Goal: Task Accomplishment & Management: Manage account settings

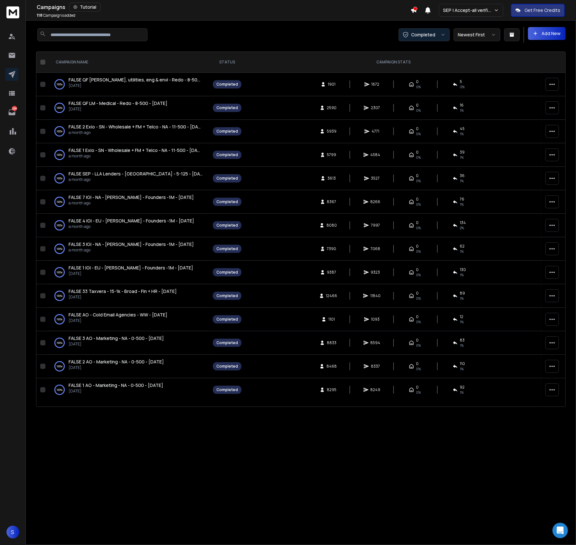
click at [414, 36] on p "Completed" at bounding box center [423, 35] width 24 height 6
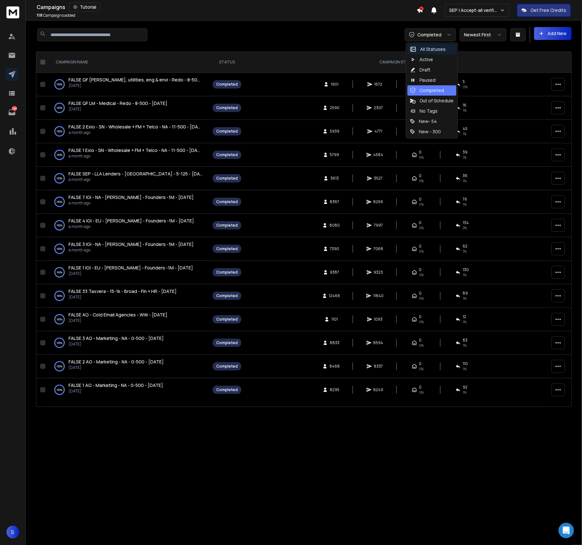
click at [314, 37] on div "Campaigns 118 Campaigns Added Completed Newest First Add New" at bounding box center [438, 34] width 268 height 15
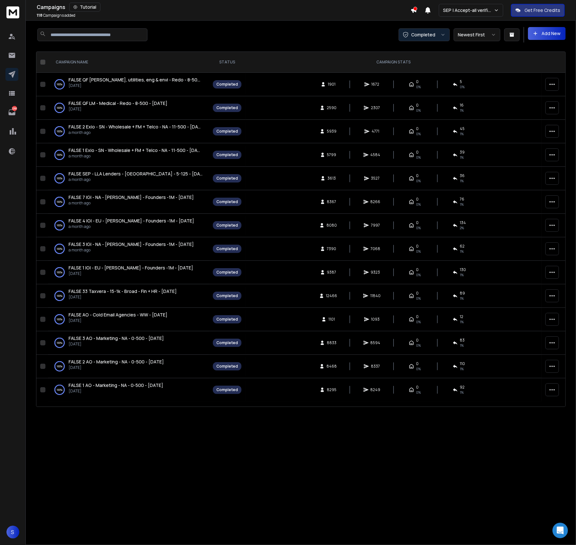
click at [415, 32] on p "Completed" at bounding box center [423, 35] width 24 height 6
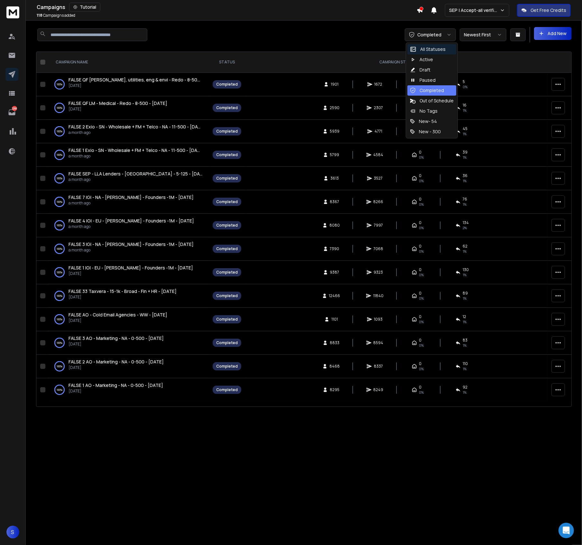
click at [420, 44] on div "All Statuses" at bounding box center [431, 49] width 49 height 10
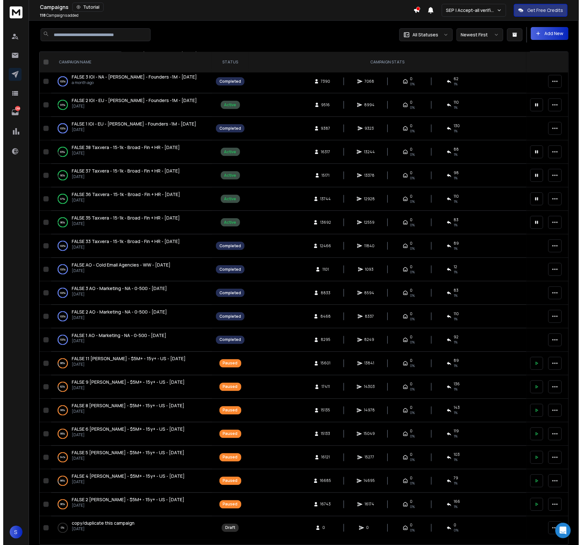
scroll to position [2318, 0]
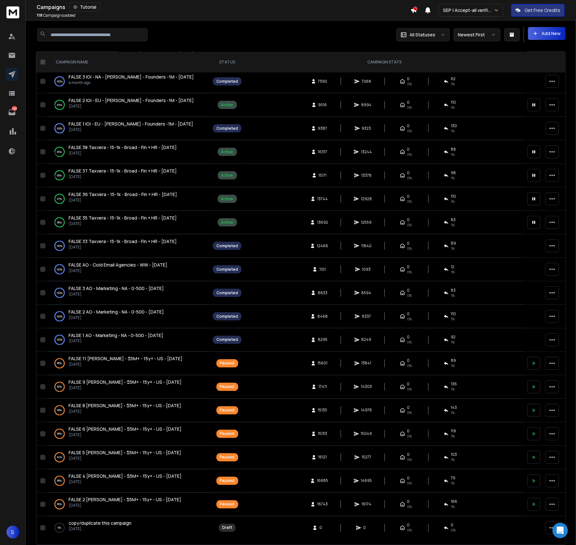
click at [549, 531] on icon "button" at bounding box center [552, 528] width 6 height 6
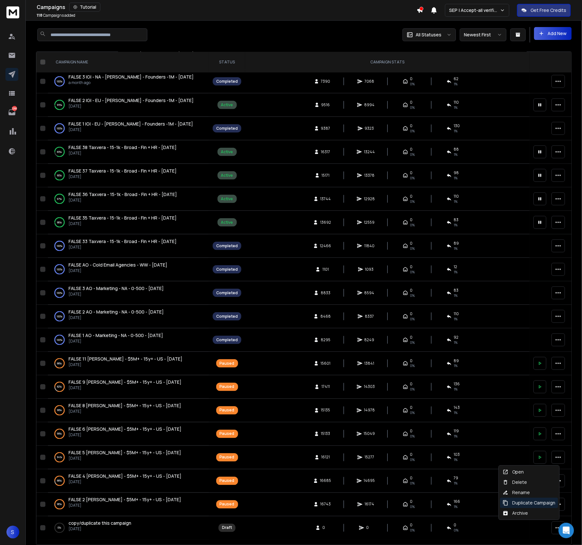
click at [539, 505] on div "Duplicate Campaign" at bounding box center [529, 503] width 53 height 6
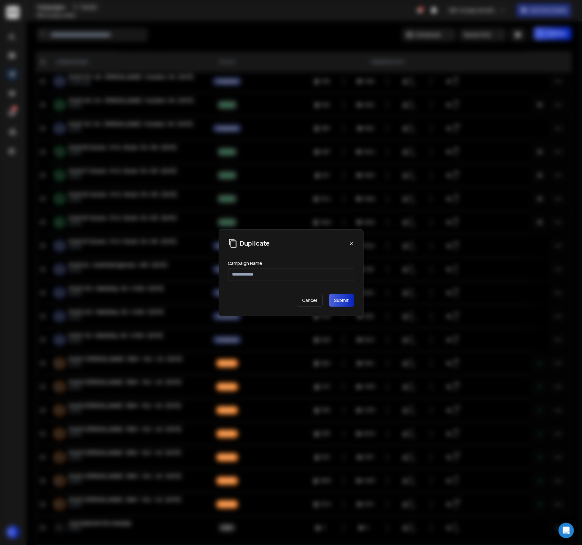
click at [326, 275] on input "text" at bounding box center [291, 274] width 126 height 13
paste input "**********"
type input "**********"
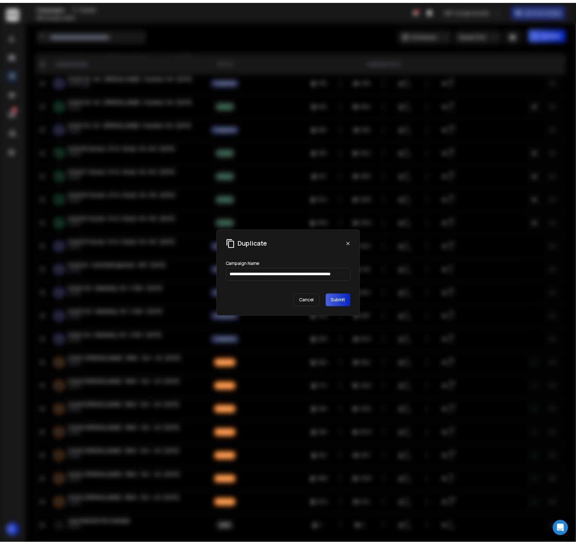
scroll to position [0, 0]
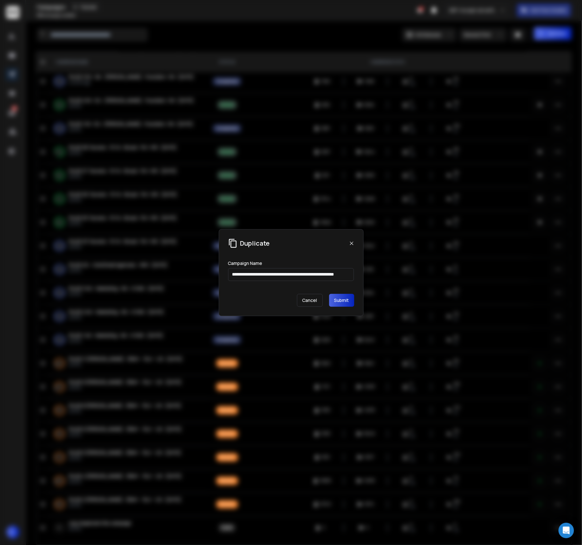
click at [335, 294] on button "Submit" at bounding box center [341, 300] width 25 height 13
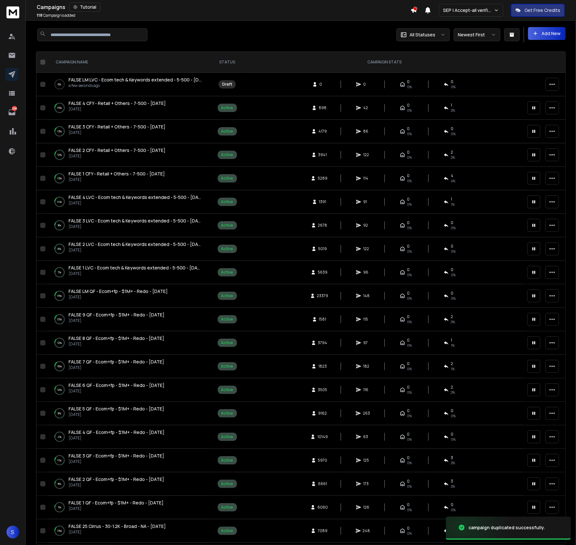
click at [127, 89] on div "FALSE LM LVC - Ecom tech & Keywords extended - 5-500 - 09.30.25 a few seconds a…" at bounding box center [136, 84] width 134 height 15
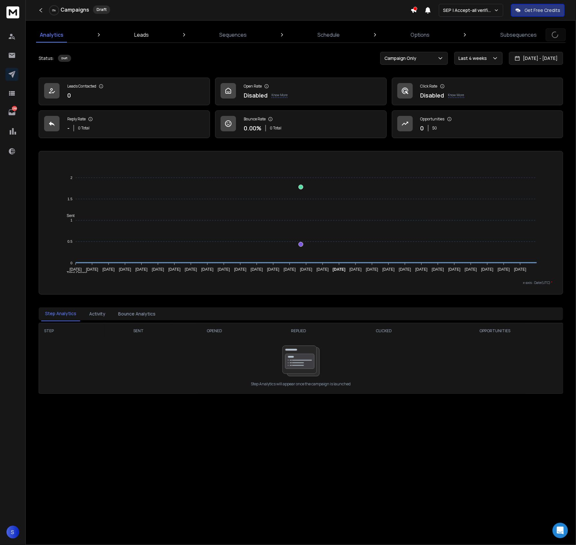
click at [130, 33] on link "Leads" at bounding box center [141, 34] width 22 height 15
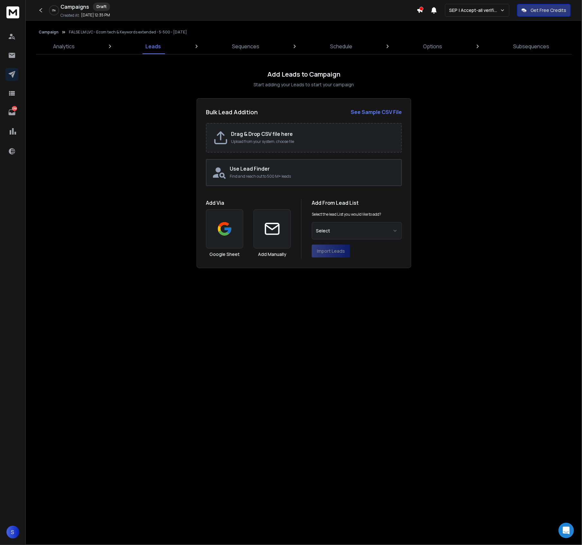
click at [239, 138] on div "Drag & Drop CSV file here Upload from your system, choose file" at bounding box center [313, 137] width 164 height 15
type input "**********"
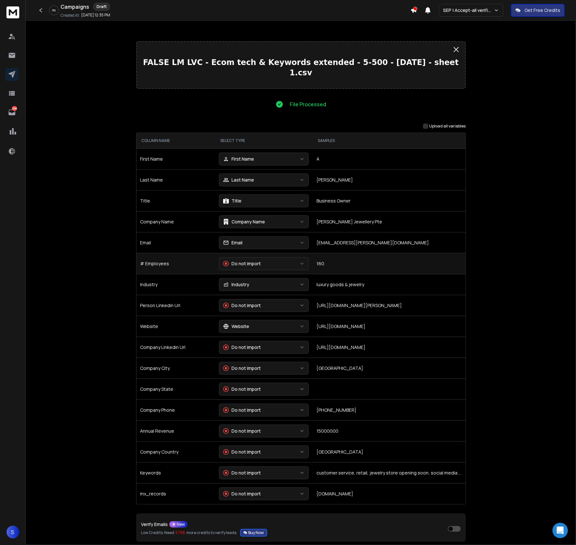
click at [290, 257] on button "Do not import" at bounding box center [264, 263] width 90 height 13
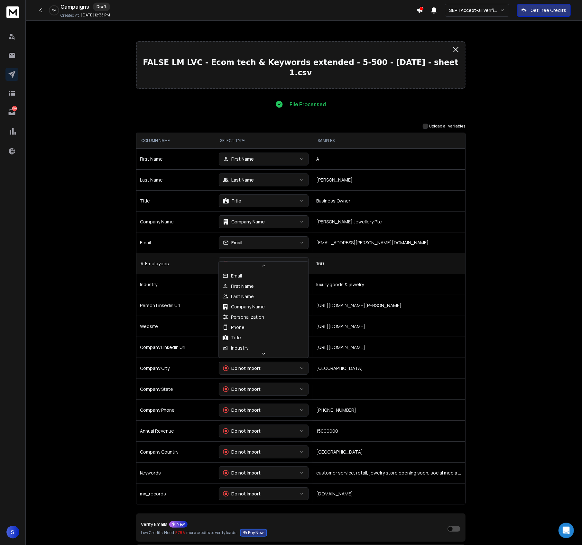
scroll to position [65, 0]
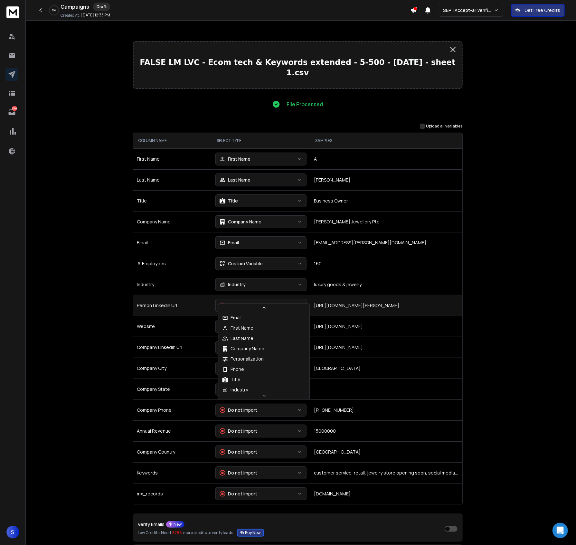
click at [264, 299] on button "Do not import" at bounding box center [260, 305] width 91 height 13
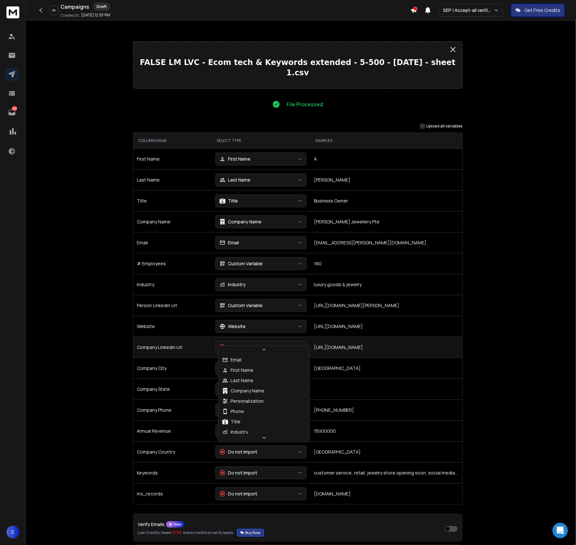
click at [255, 344] on div "Do not import" at bounding box center [239, 347] width 38 height 6
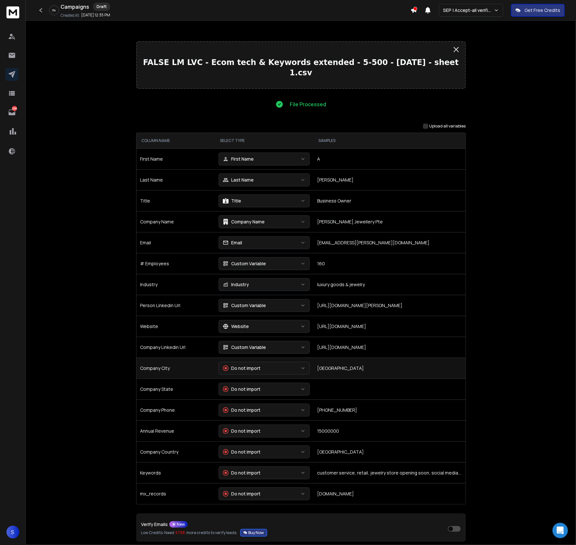
click at [246, 365] on td "Do not import" at bounding box center [264, 368] width 99 height 21
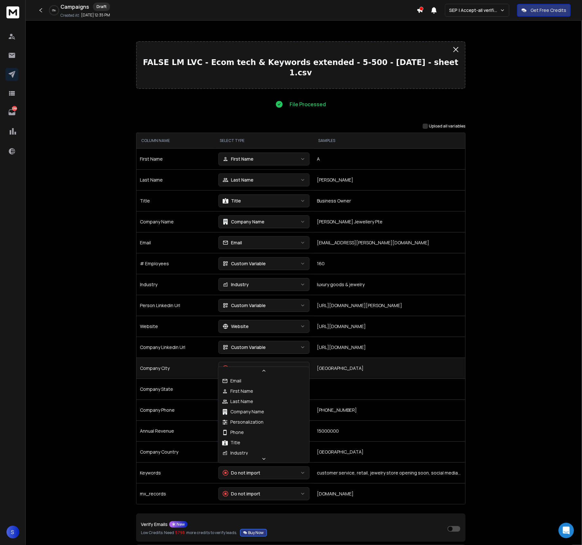
click at [248, 362] on button "Do not import" at bounding box center [264, 368] width 91 height 13
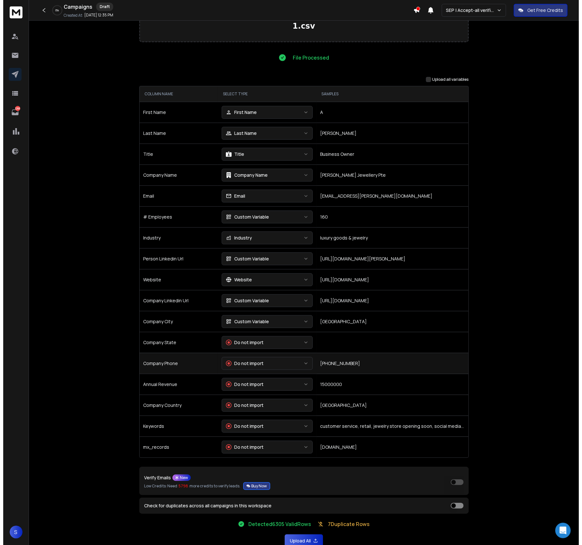
scroll to position [50, 0]
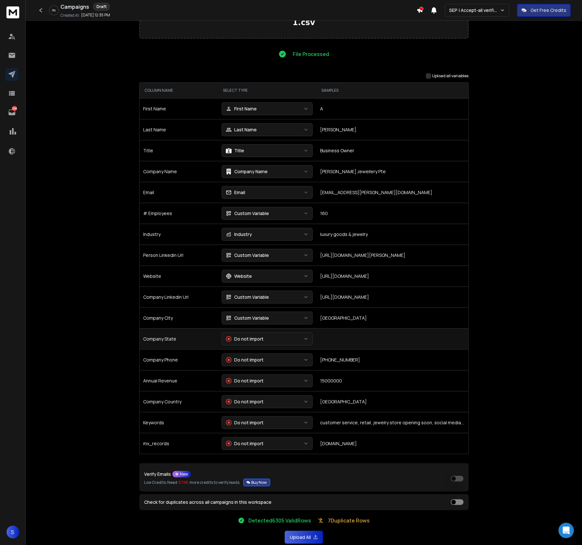
click at [273, 332] on button "Do not import" at bounding box center [267, 338] width 91 height 13
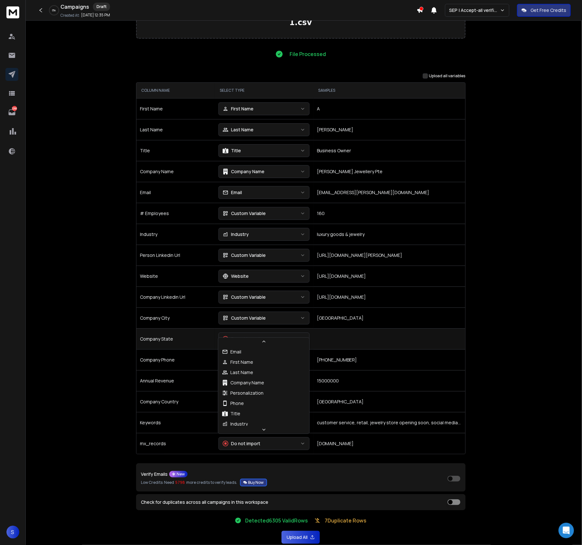
scroll to position [65, 0]
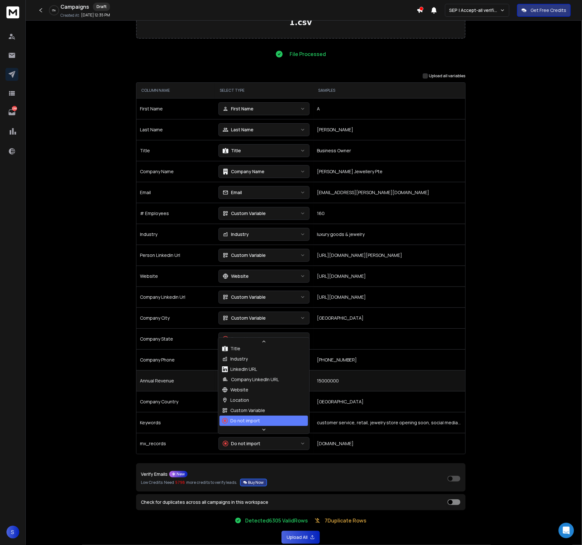
drag, startPoint x: 251, startPoint y: 409, endPoint x: 248, endPoint y: 372, distance: 37.2
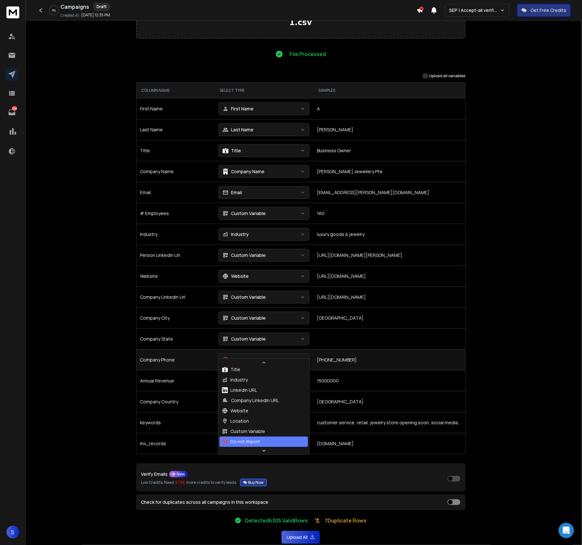
click at [245, 355] on button "Do not import" at bounding box center [264, 359] width 91 height 13
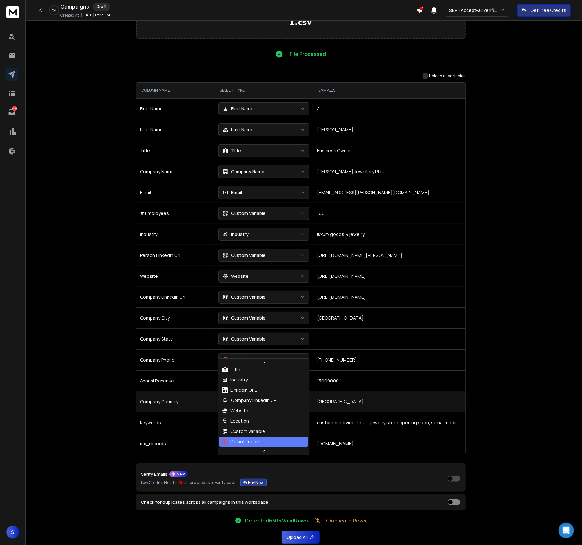
drag, startPoint x: 244, startPoint y: 429, endPoint x: 244, endPoint y: 386, distance: 43.8
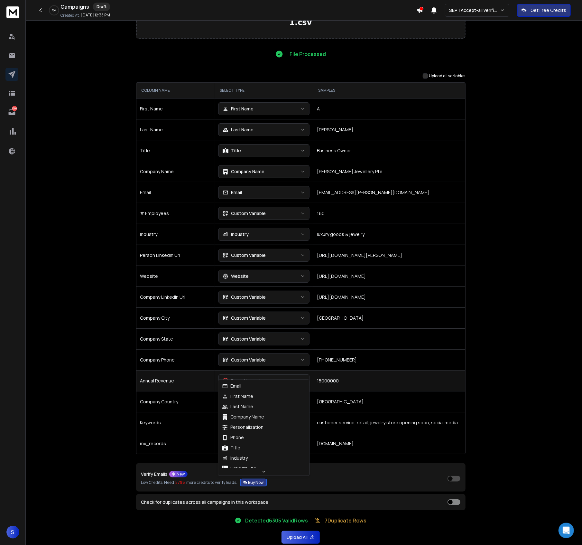
click at [243, 375] on button "Do not import" at bounding box center [264, 380] width 91 height 13
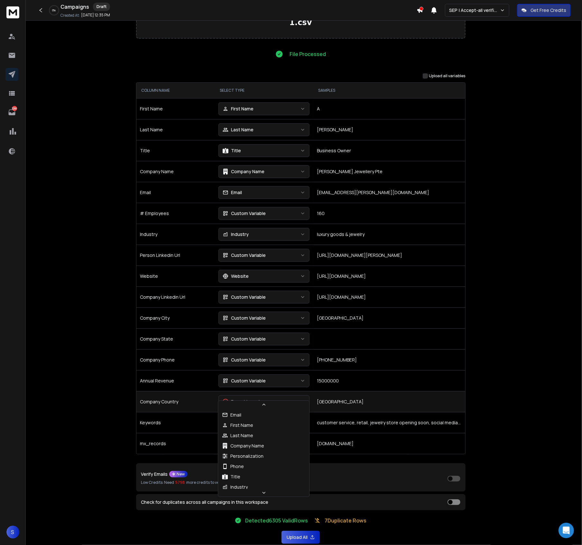
click at [246, 398] on button "Do not import" at bounding box center [264, 401] width 91 height 13
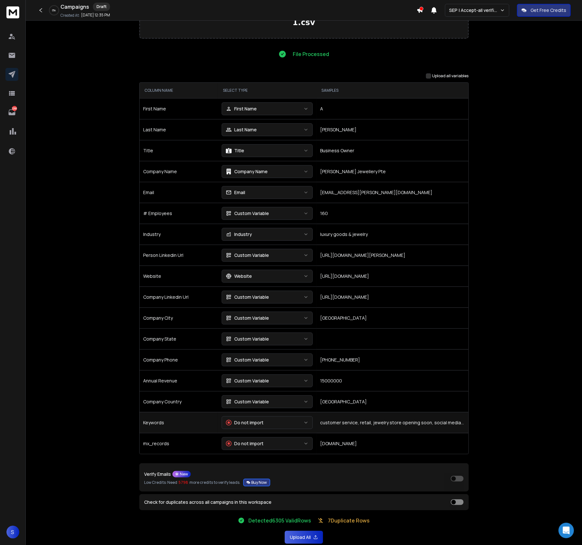
click at [239, 418] on button "Do not import" at bounding box center [267, 422] width 91 height 13
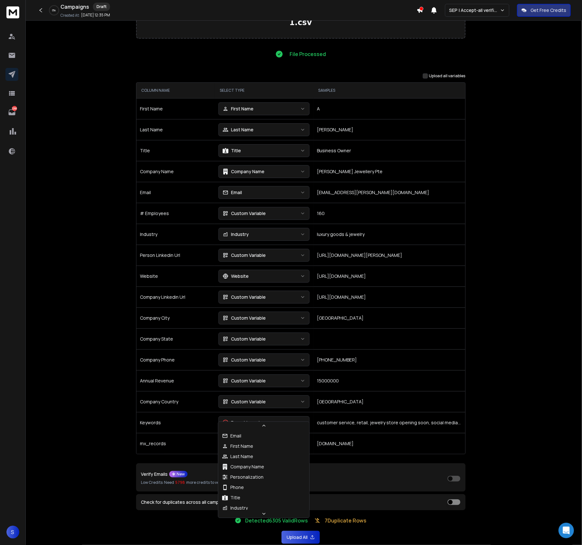
scroll to position [55, 0]
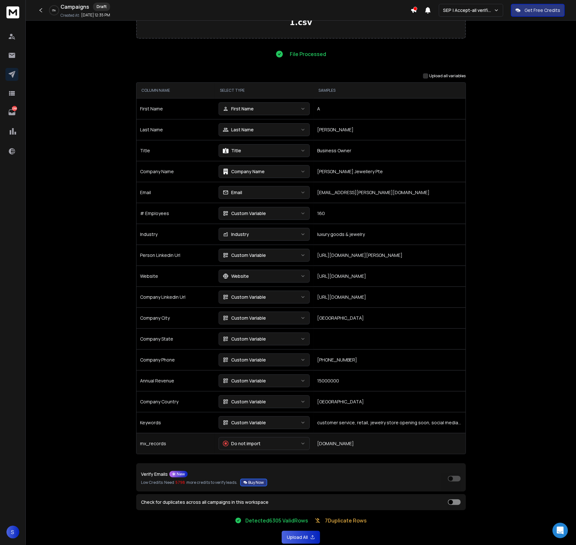
click at [240, 438] on button "Do not import" at bounding box center [264, 443] width 91 height 13
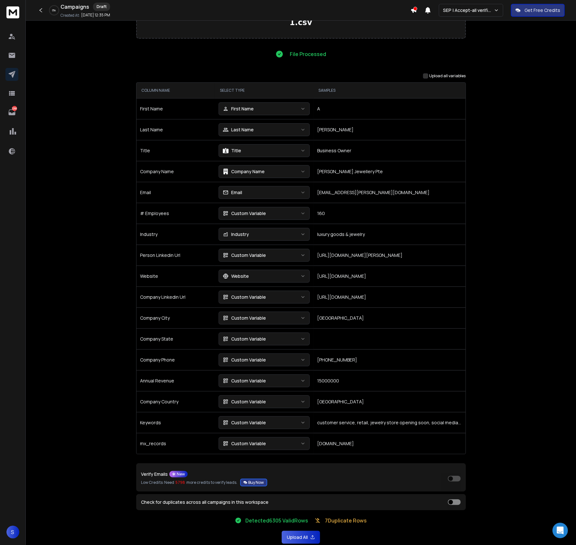
click at [455, 499] on button "Check for duplicates across all campaigns in this workspace" at bounding box center [454, 502] width 13 height 6
click at [308, 531] on button "Upload All" at bounding box center [301, 537] width 38 height 13
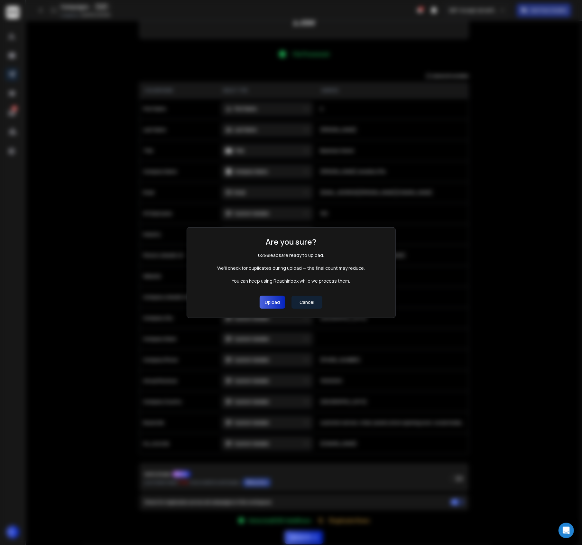
click at [276, 300] on button "Upload" at bounding box center [272, 302] width 25 height 13
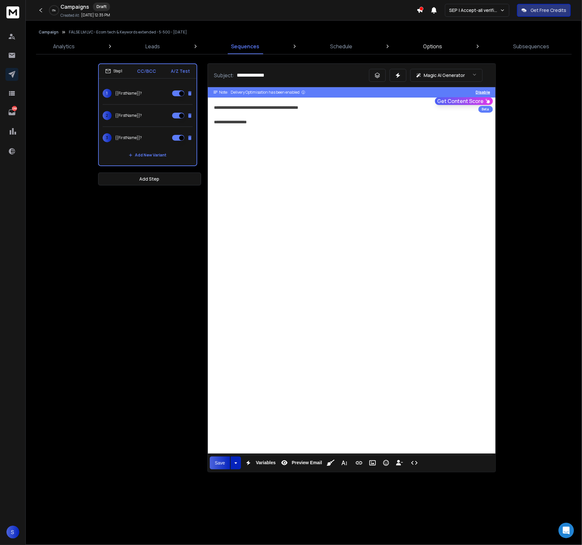
click at [436, 49] on p "Options" at bounding box center [432, 46] width 19 height 8
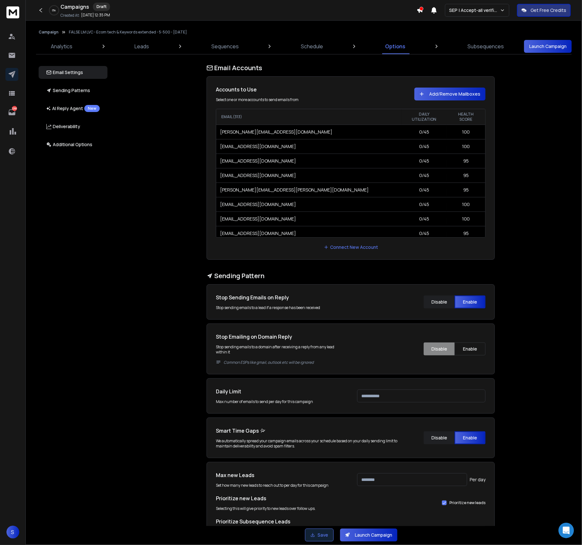
click at [323, 531] on button "Save" at bounding box center [319, 535] width 29 height 13
click at [374, 536] on button "Launch Campaign" at bounding box center [368, 535] width 57 height 13
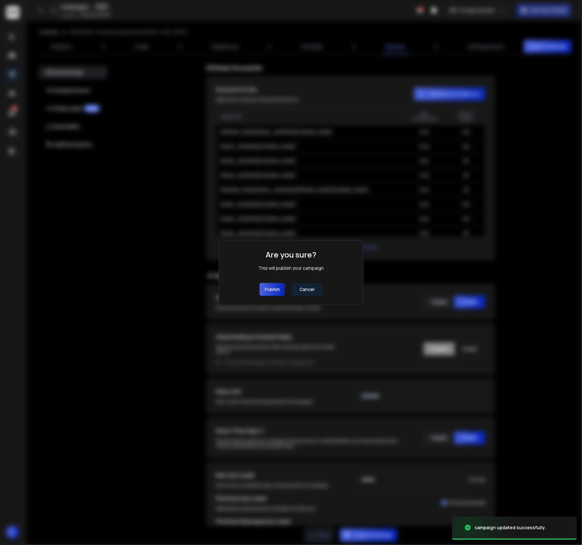
click at [284, 290] on button "Publish" at bounding box center [272, 289] width 25 height 13
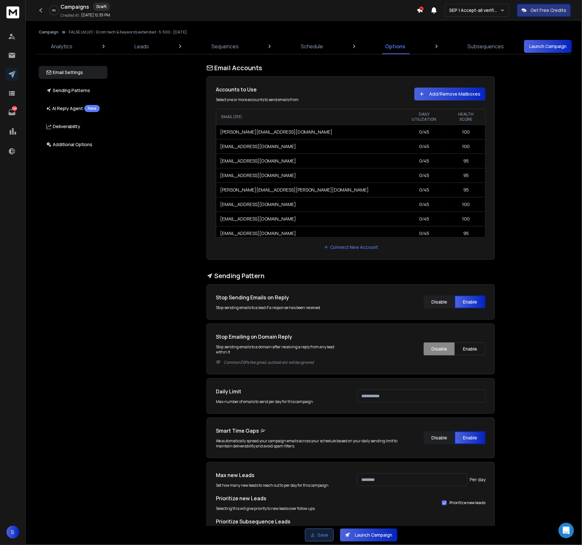
click at [321, 535] on button "Save" at bounding box center [319, 535] width 29 height 13
click at [10, 72] on icon at bounding box center [12, 74] width 8 height 8
